Goal: Task Accomplishment & Management: Manage account settings

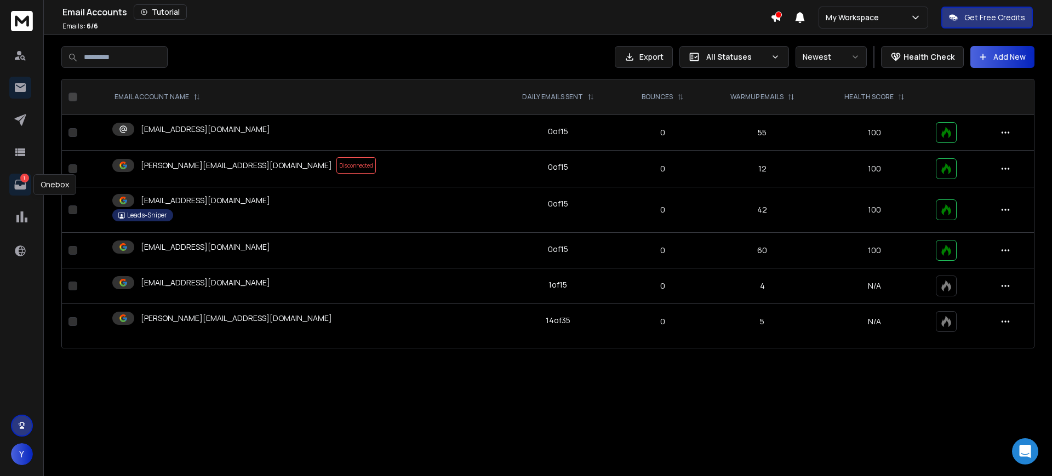
click at [9, 174] on link "1" at bounding box center [20, 185] width 22 height 22
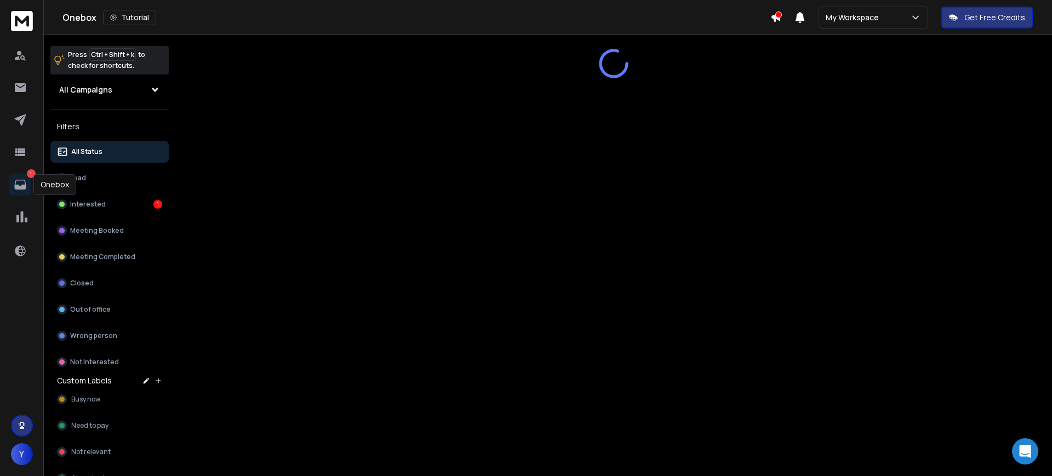
click at [11, 176] on link "1" at bounding box center [20, 185] width 22 height 22
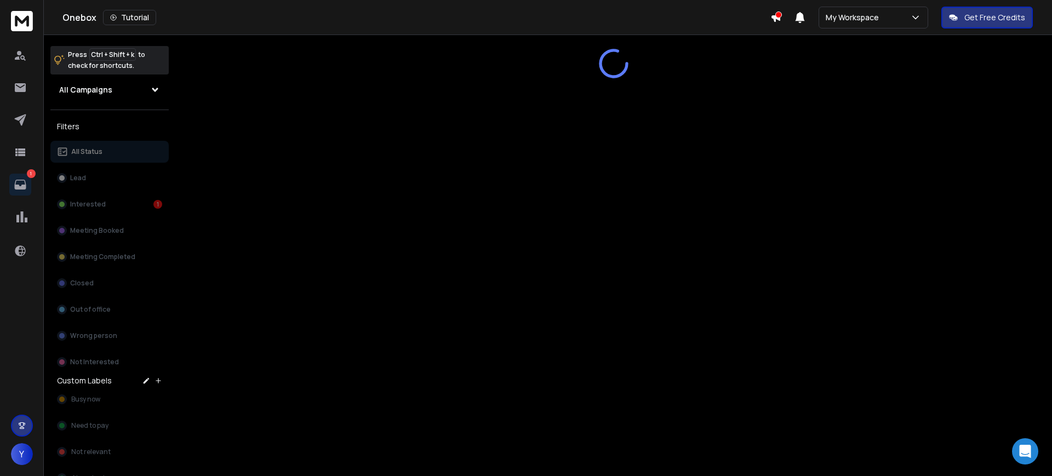
click at [109, 202] on div "All Status Lead Interested 1 Meeting Booked Meeting Completed Closed Out of off…" at bounding box center [109, 257] width 118 height 232
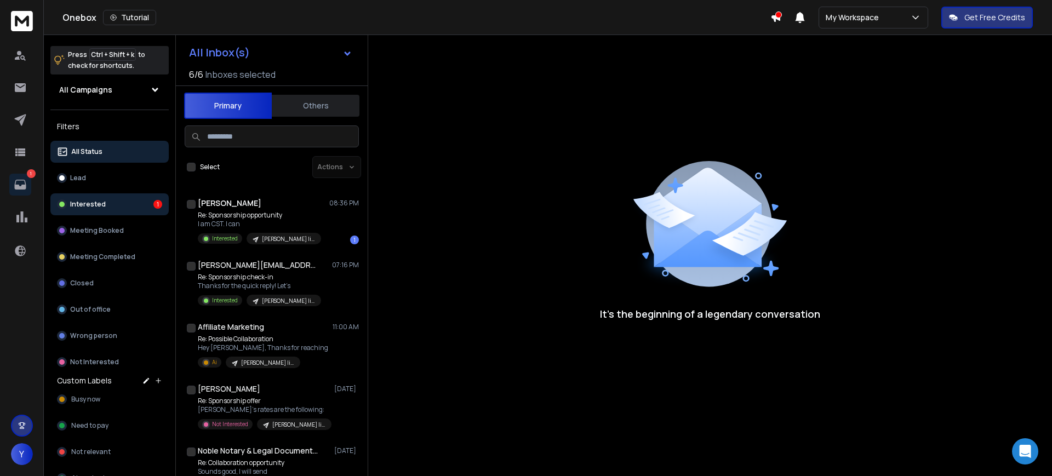
click at [59, 206] on span at bounding box center [62, 204] width 10 height 10
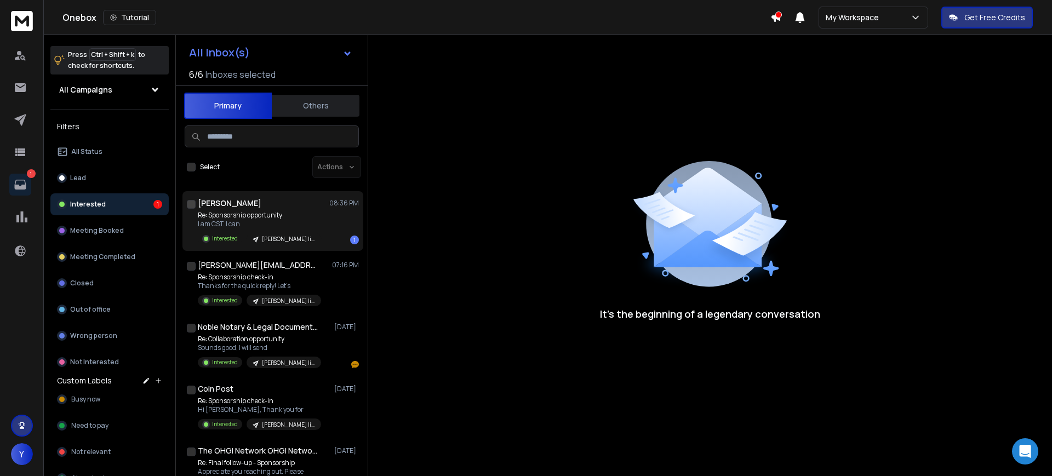
click at [273, 222] on p "I am CST. I can" at bounding box center [259, 224] width 123 height 9
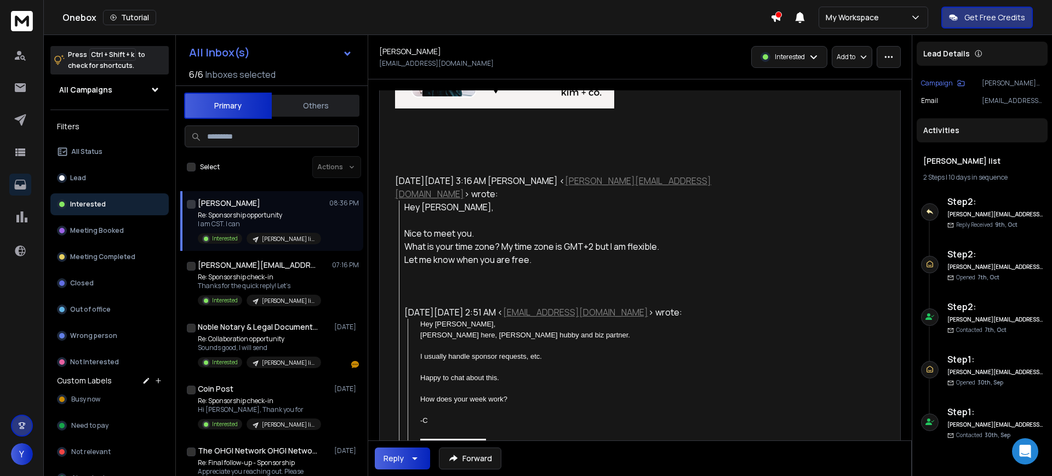
scroll to position [69, 0]
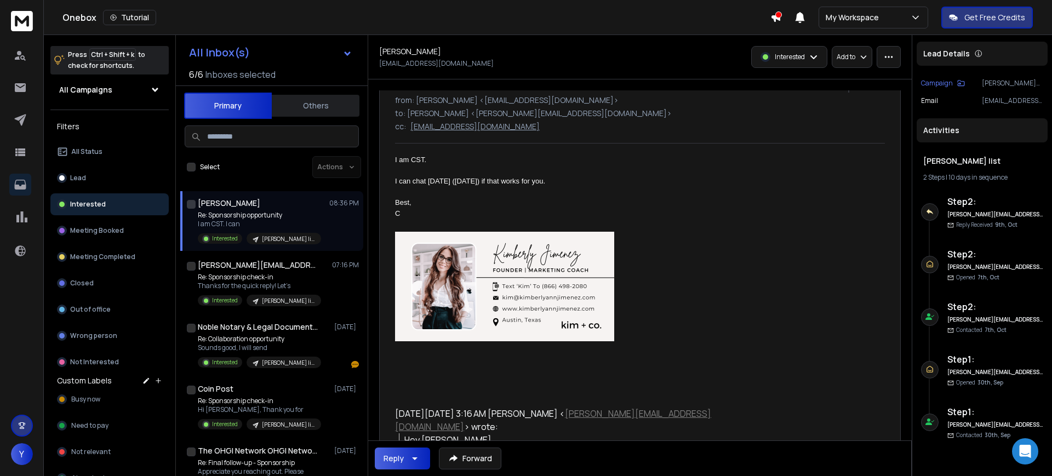
click at [523, 290] on img at bounding box center [504, 287] width 219 height 110
drag, startPoint x: 594, startPoint y: 101, endPoint x: 509, endPoint y: 101, distance: 85.5
click at [509, 101] on p "from: Kimberly Jimenez <hello@kimberlyannjimenez.com>" at bounding box center [640, 100] width 490 height 11
copy p "kimberlyannjimenez.com"
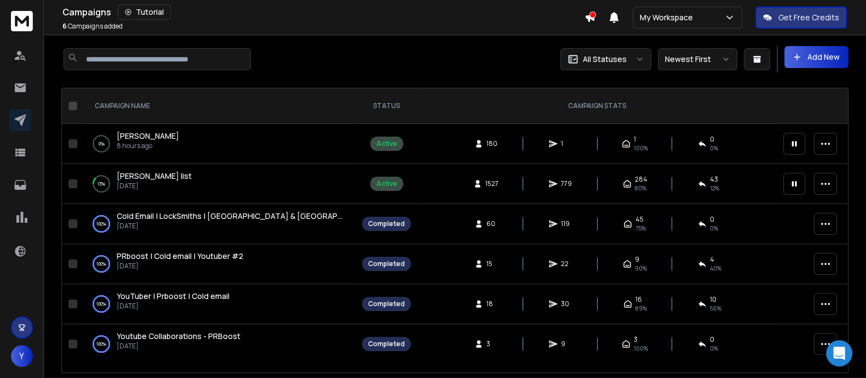
click at [142, 140] on h1 "[PERSON_NAME]" at bounding box center [148, 135] width 62 height 11
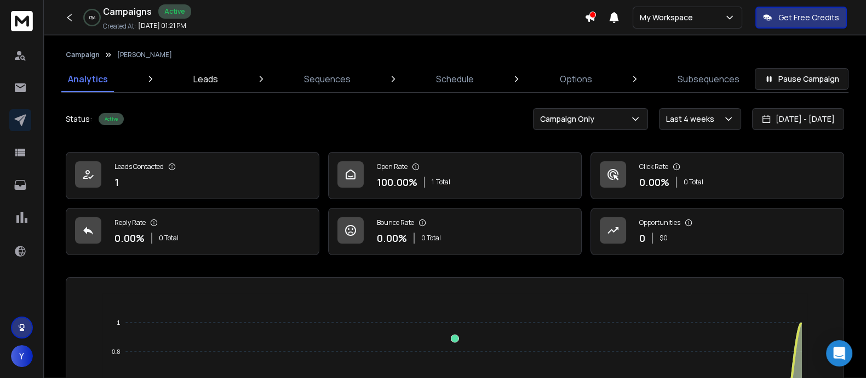
click at [197, 70] on link "Leads" at bounding box center [206, 79] width 38 height 26
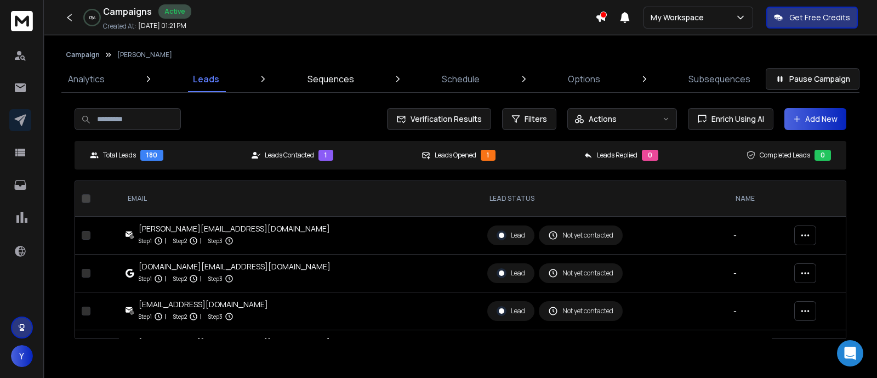
click at [318, 79] on p "Sequences" at bounding box center [330, 78] width 47 height 13
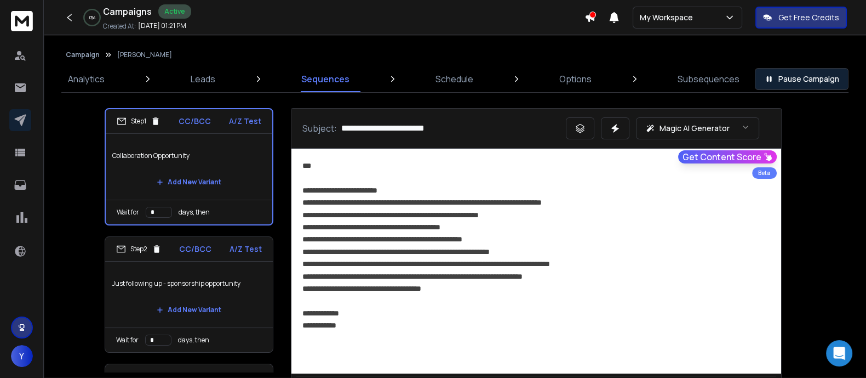
click at [784, 77] on button "Pause Campaign" at bounding box center [802, 79] width 94 height 22
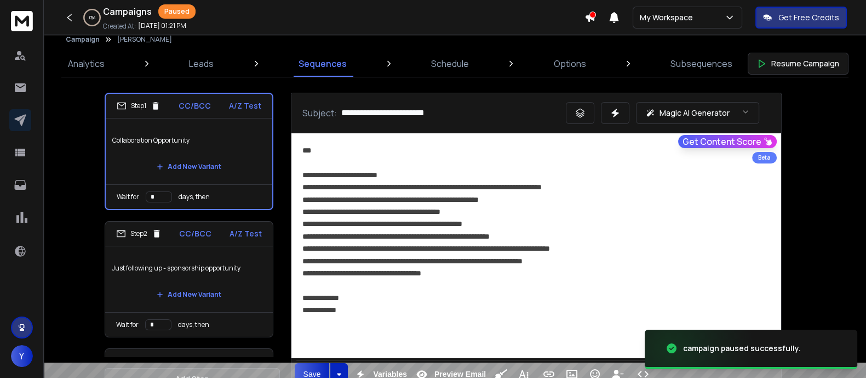
scroll to position [43, 0]
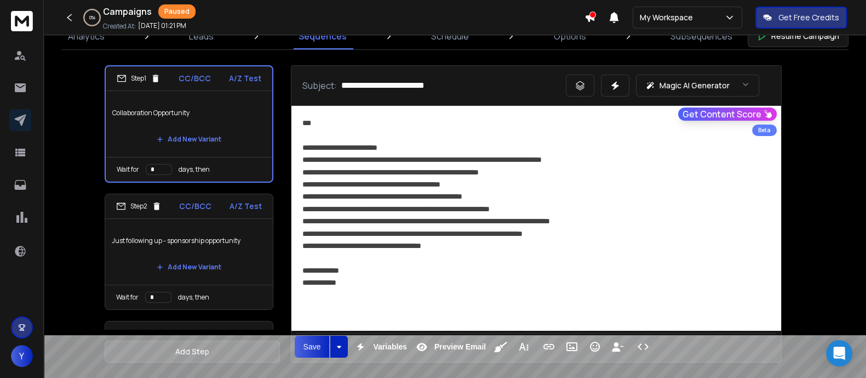
click at [155, 245] on p "Just following up - sponsorship opportunity" at bounding box center [189, 240] width 155 height 31
type input "**********"
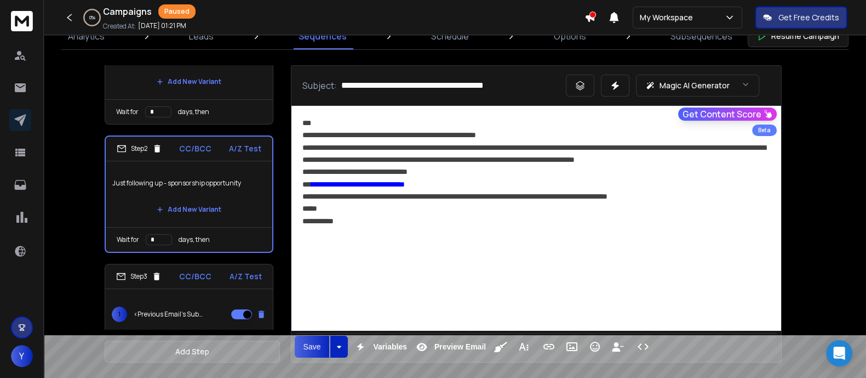
scroll to position [125, 0]
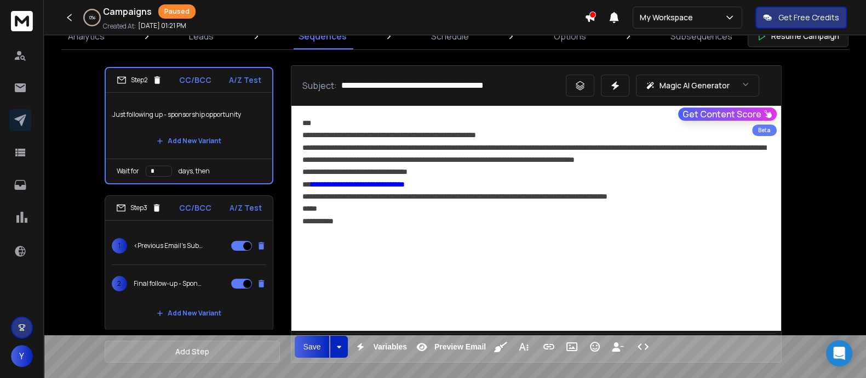
click at [182, 242] on p "<Previous Email's Subject>" at bounding box center [169, 245] width 70 height 9
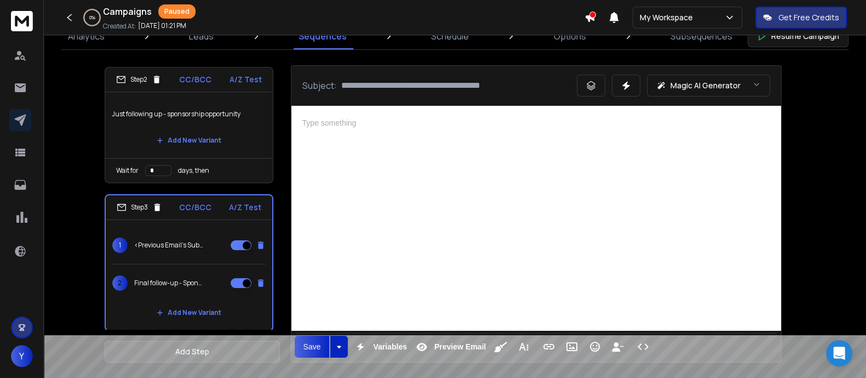
click at [175, 278] on p "Final follow-up - Sponsorship offer still open?" at bounding box center [169, 282] width 70 height 9
type input "**********"
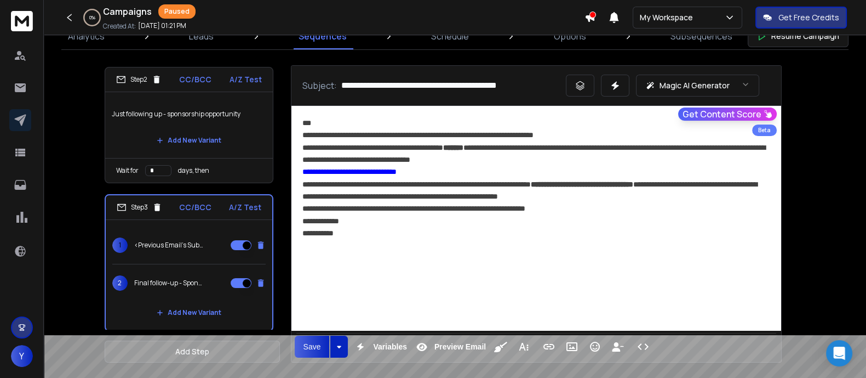
click at [164, 241] on p "<Previous Email's Subject>" at bounding box center [169, 245] width 70 height 9
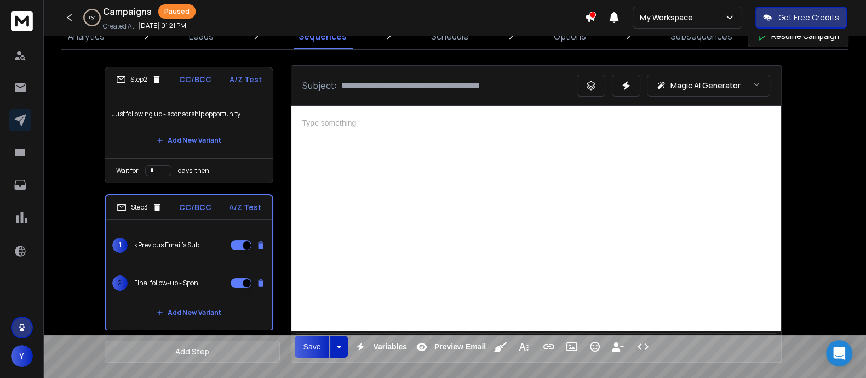
click at [167, 266] on div "2 Final follow-up - Sponsorship offer still open?" at bounding box center [188, 282] width 153 height 37
type input "**********"
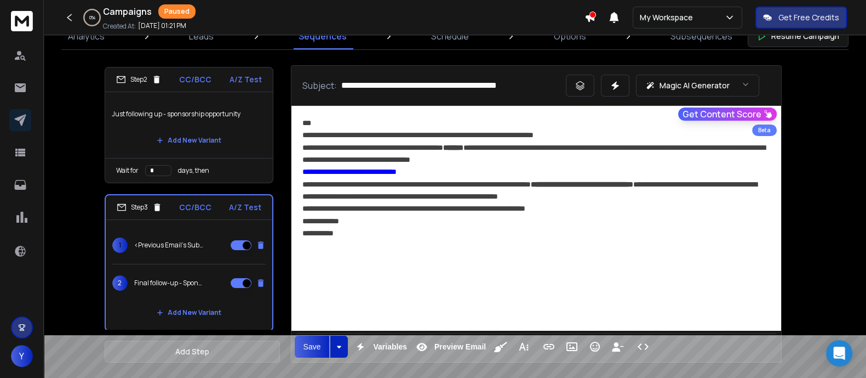
click at [162, 241] on p "<Previous Email's Subject>" at bounding box center [169, 245] width 70 height 9
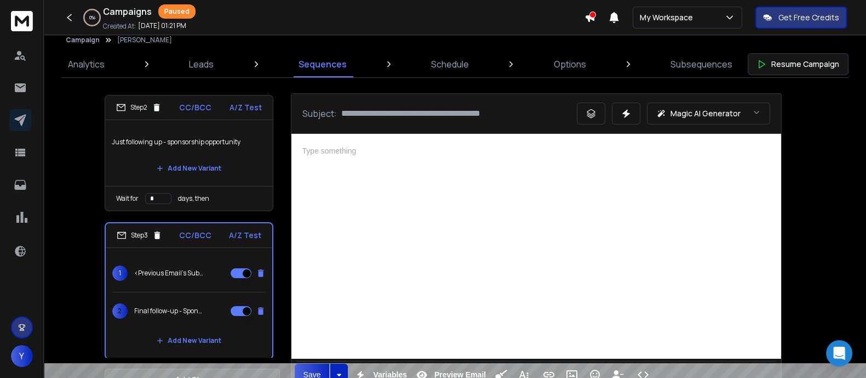
scroll to position [0, 0]
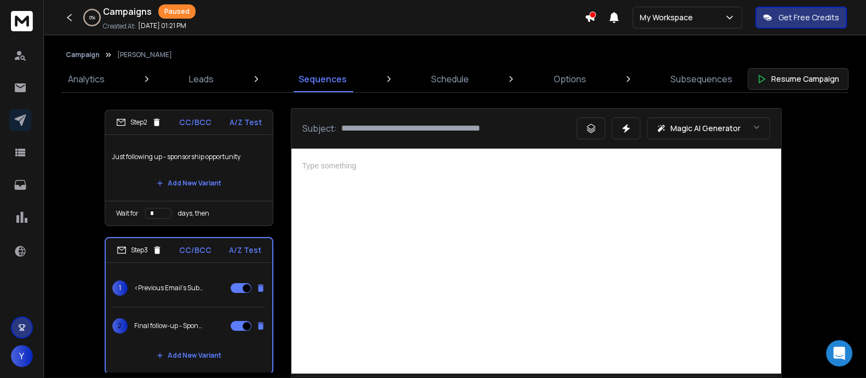
click at [447, 63] on div "Campaign [PERSON_NAME]" at bounding box center [455, 55] width 788 height 18
click at [446, 85] on link "Schedule" at bounding box center [450, 79] width 51 height 26
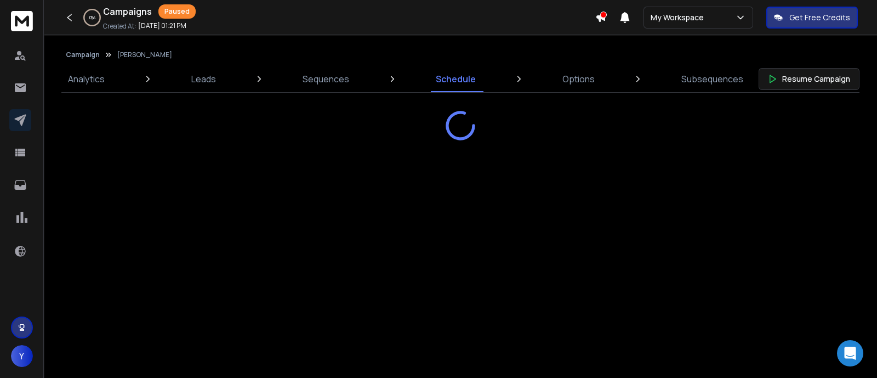
click at [454, 81] on p "Schedule" at bounding box center [456, 78] width 40 height 13
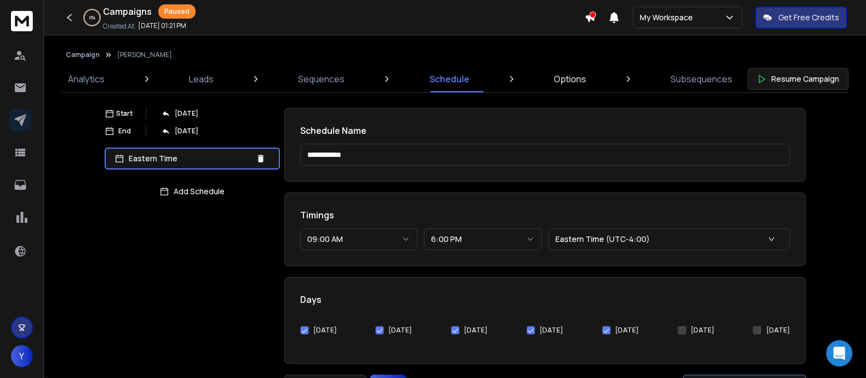
click at [586, 82] on p "Options" at bounding box center [570, 78] width 32 height 13
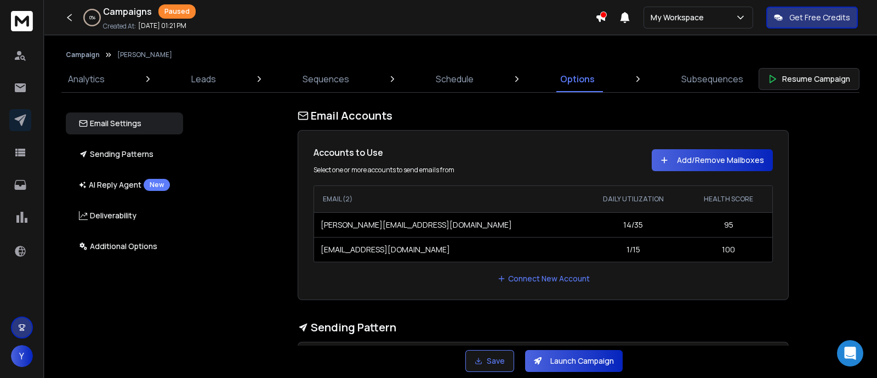
click at [700, 157] on button "Add/Remove Mailboxes" at bounding box center [712, 160] width 121 height 22
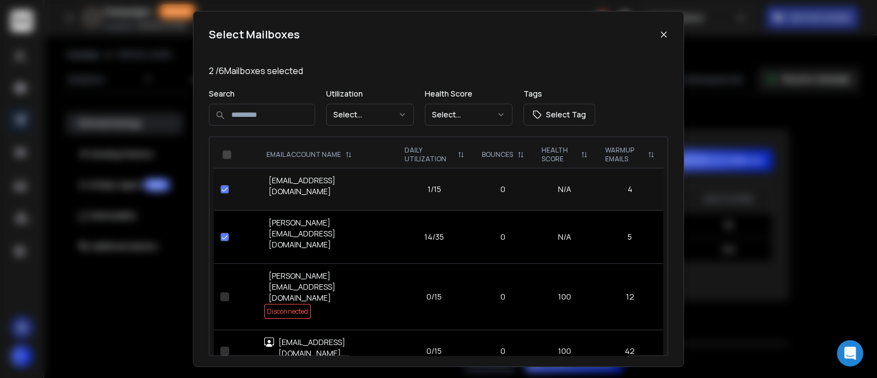
click at [225, 187] on button "button" at bounding box center [224, 189] width 9 height 9
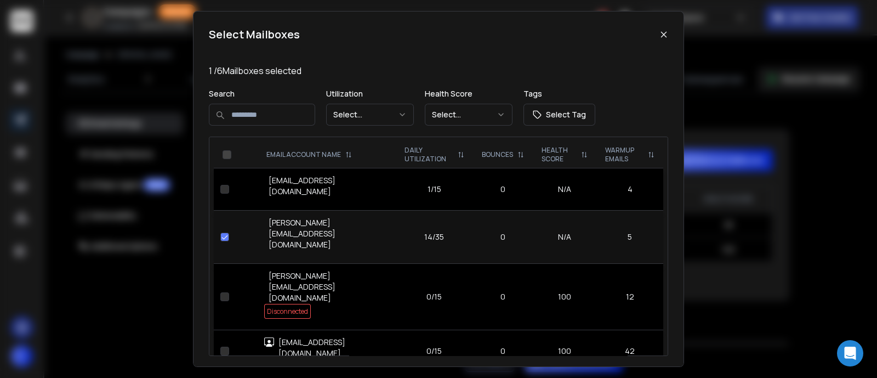
scroll to position [38, 0]
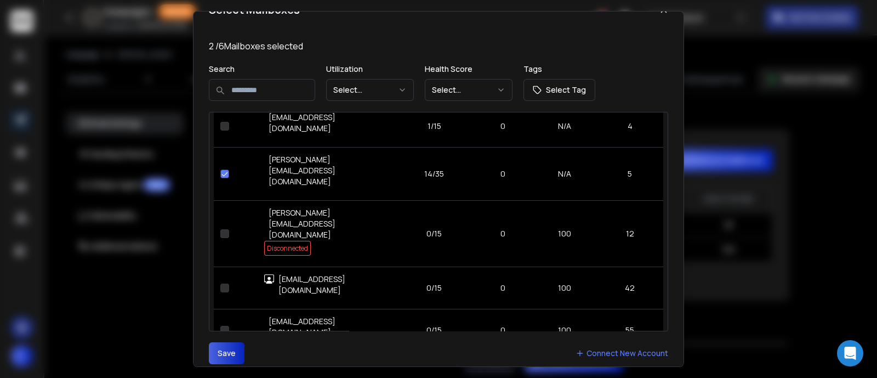
scroll to position [37, 0]
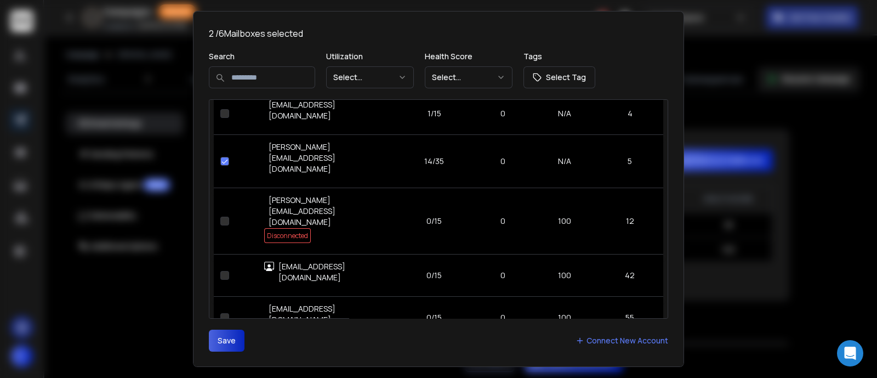
click at [214, 343] on button "Save" at bounding box center [227, 340] width 36 height 22
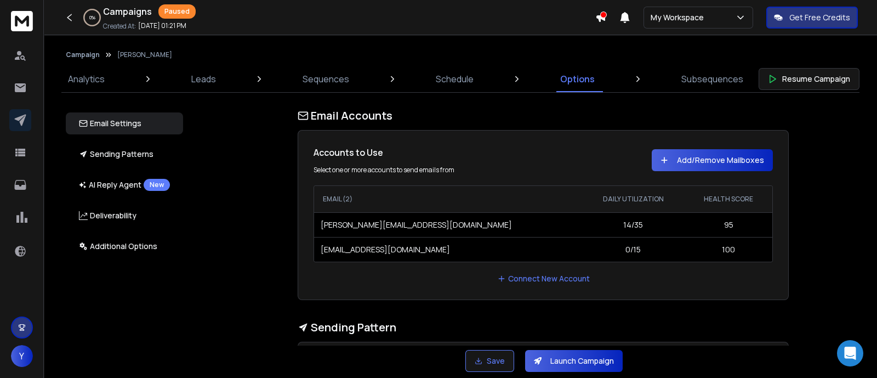
click at [20, 15] on icon at bounding box center [22, 21] width 22 height 20
